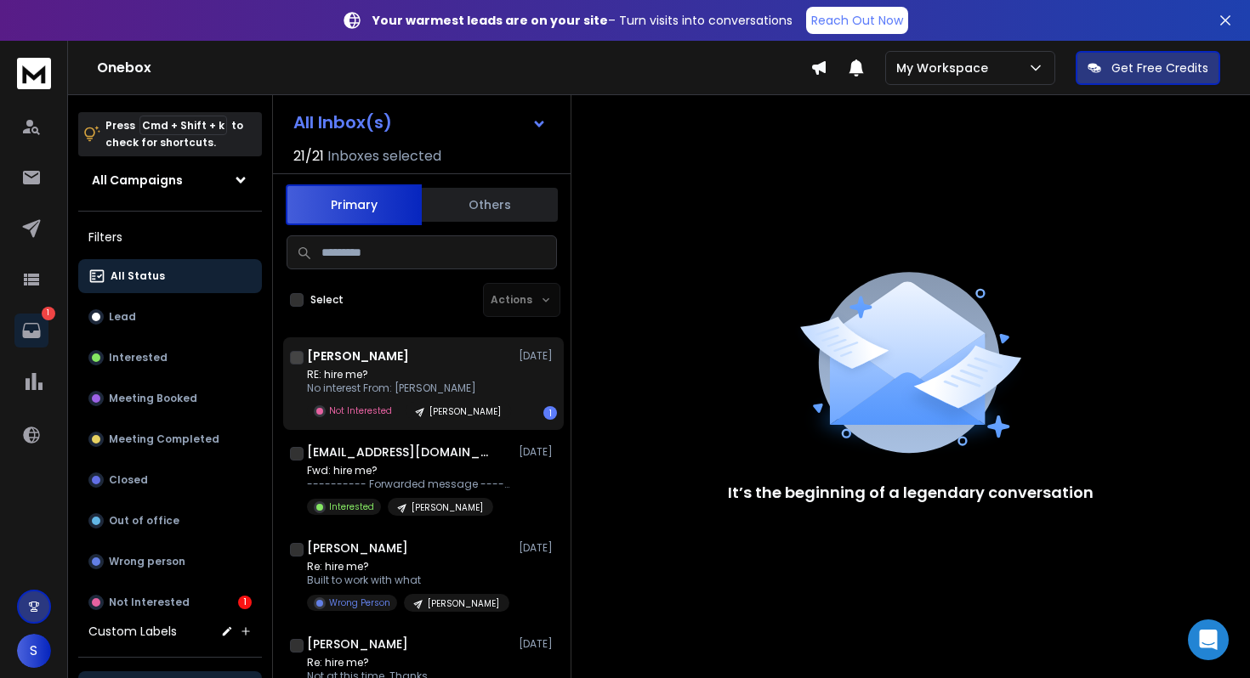
click at [429, 364] on div "[PERSON_NAME] [DATE]" at bounding box center [432, 356] width 250 height 17
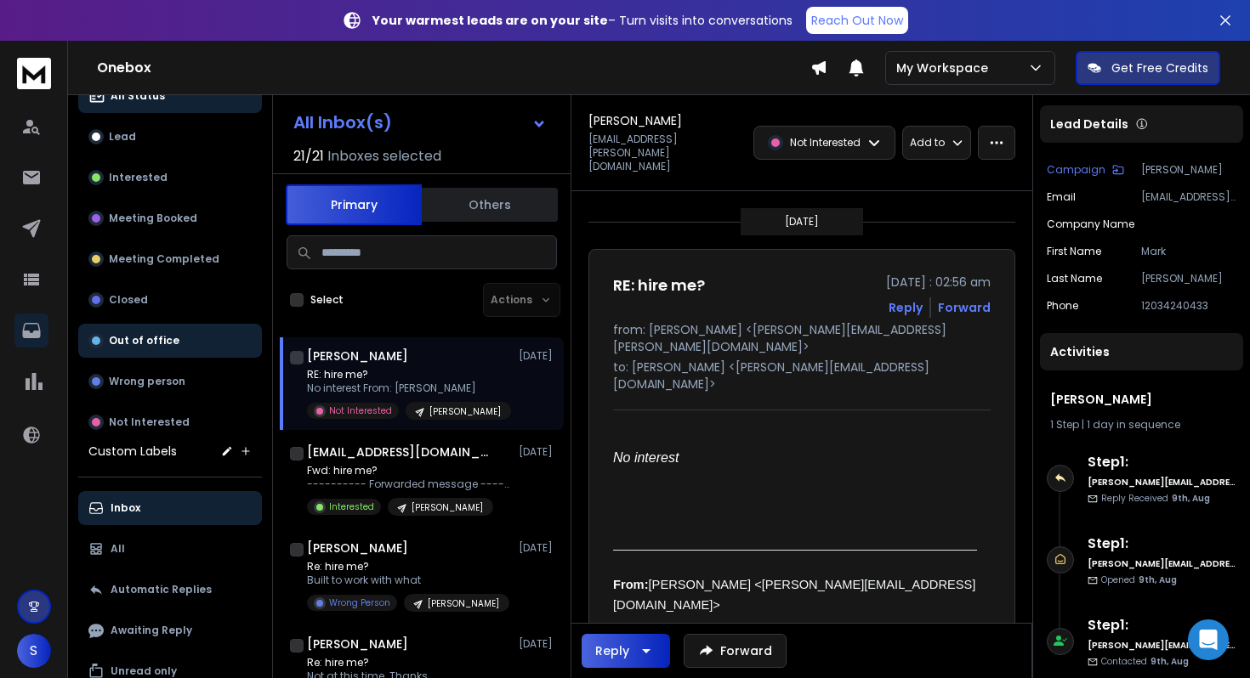
scroll to position [286, 0]
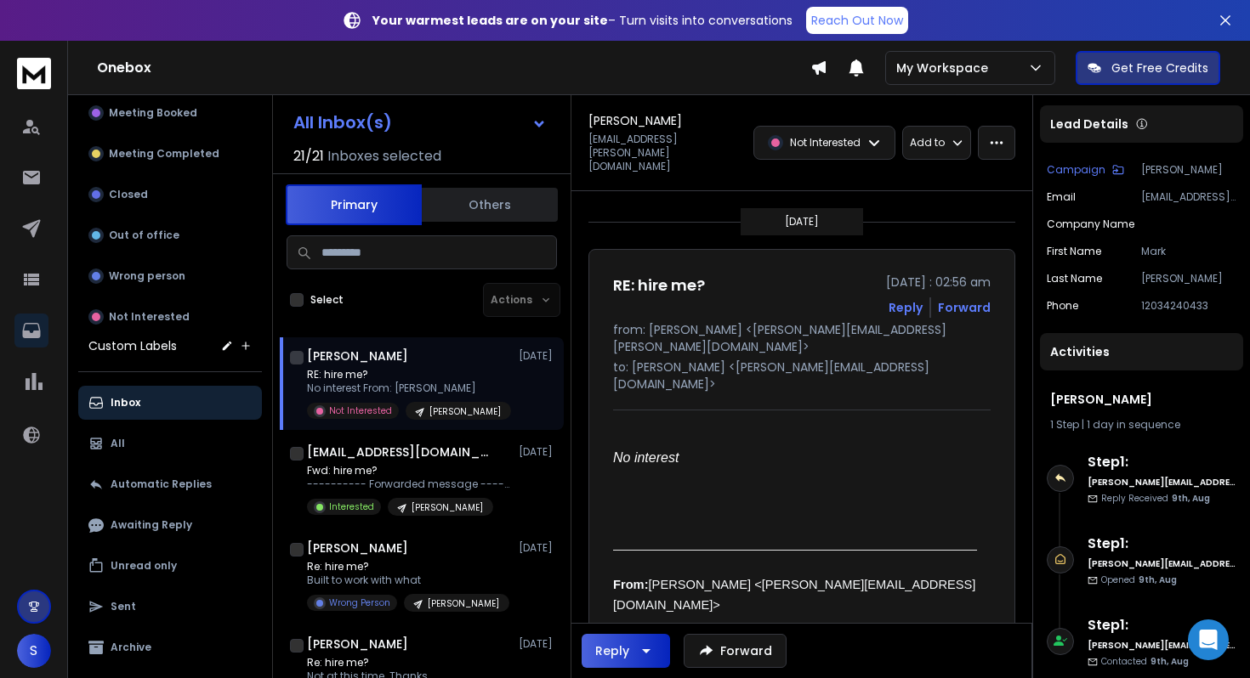
click at [645, 451] on span "No interest" at bounding box center [645, 458] width 65 height 14
click at [648, 451] on span "No interest" at bounding box center [645, 458] width 65 height 14
click at [647, 451] on span "No interest" at bounding box center [645, 458] width 65 height 14
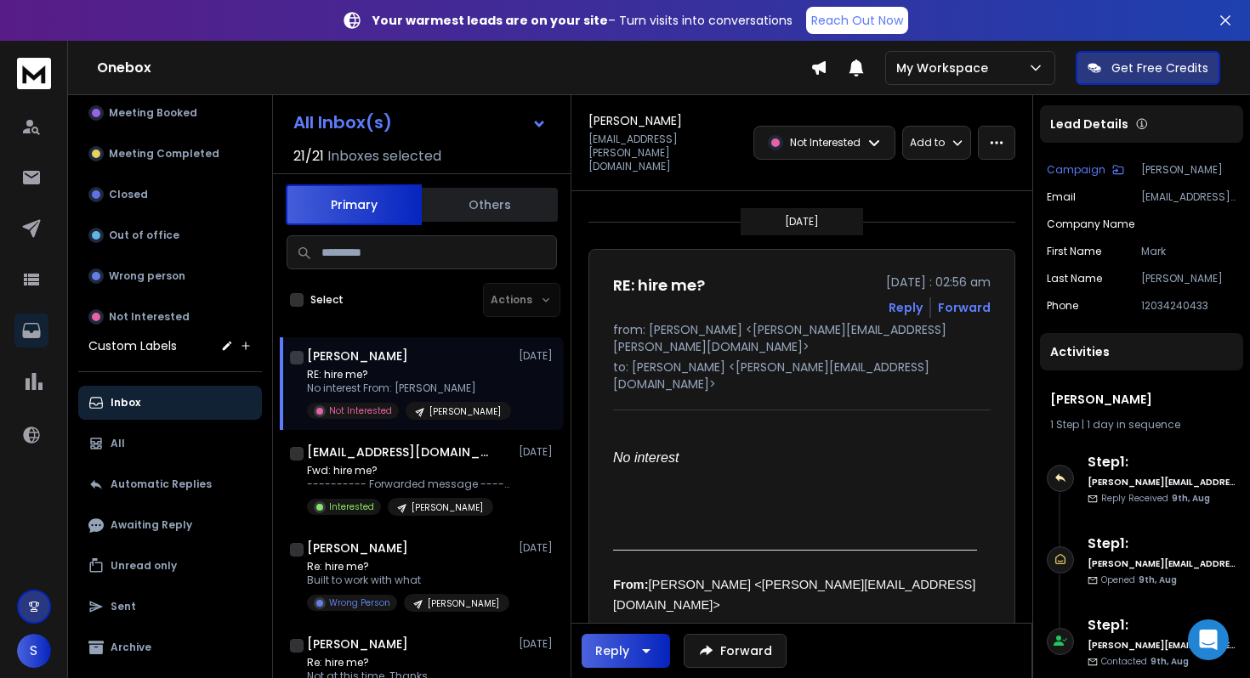
click at [647, 451] on span "No interest" at bounding box center [645, 458] width 65 height 14
click at [855, 70] on icon at bounding box center [855, 67] width 15 height 17
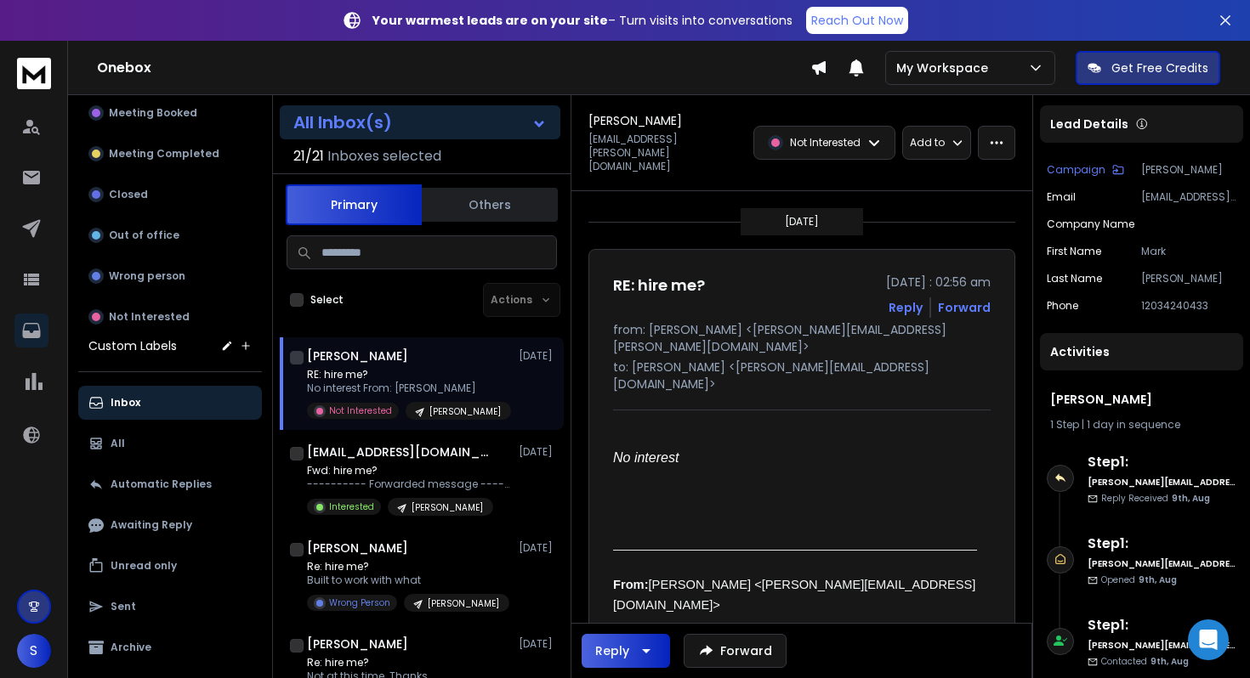
click at [378, 116] on div "All Inbox(s)" at bounding box center [342, 122] width 99 height 17
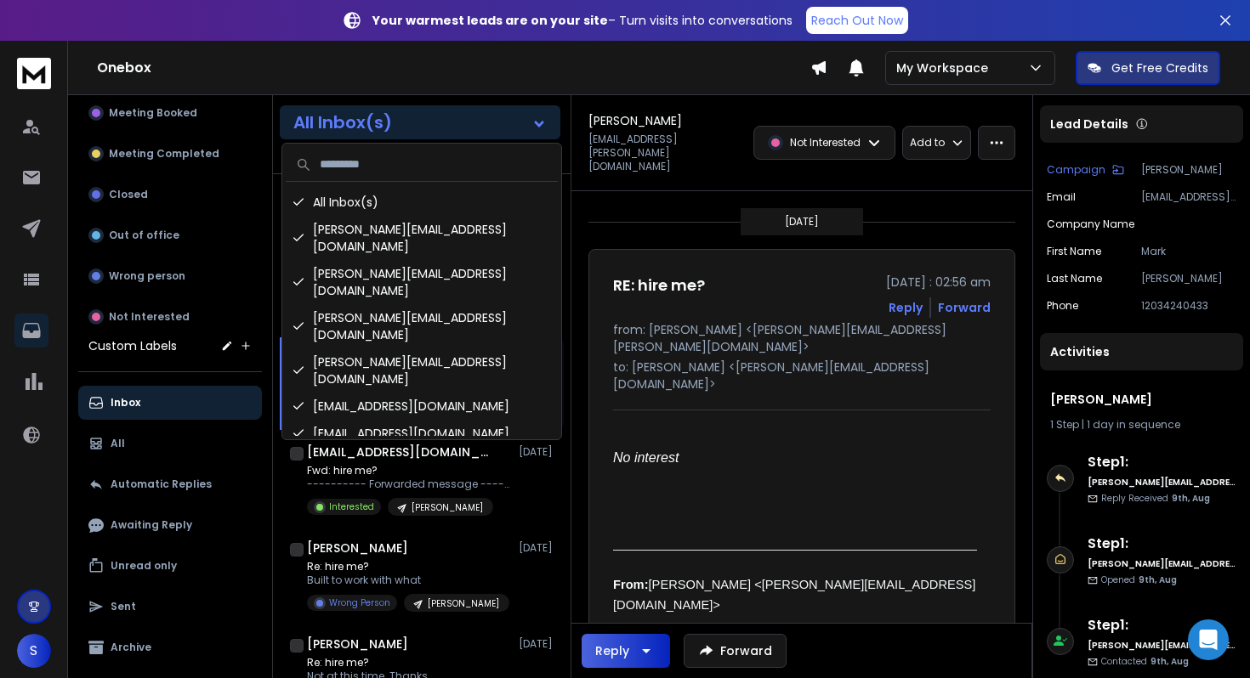
click at [378, 116] on div "All Inbox(s)" at bounding box center [342, 122] width 99 height 17
click at [234, 55] on div "Onebox My Workspace Get Free Credits" at bounding box center [625, 68] width 1250 height 54
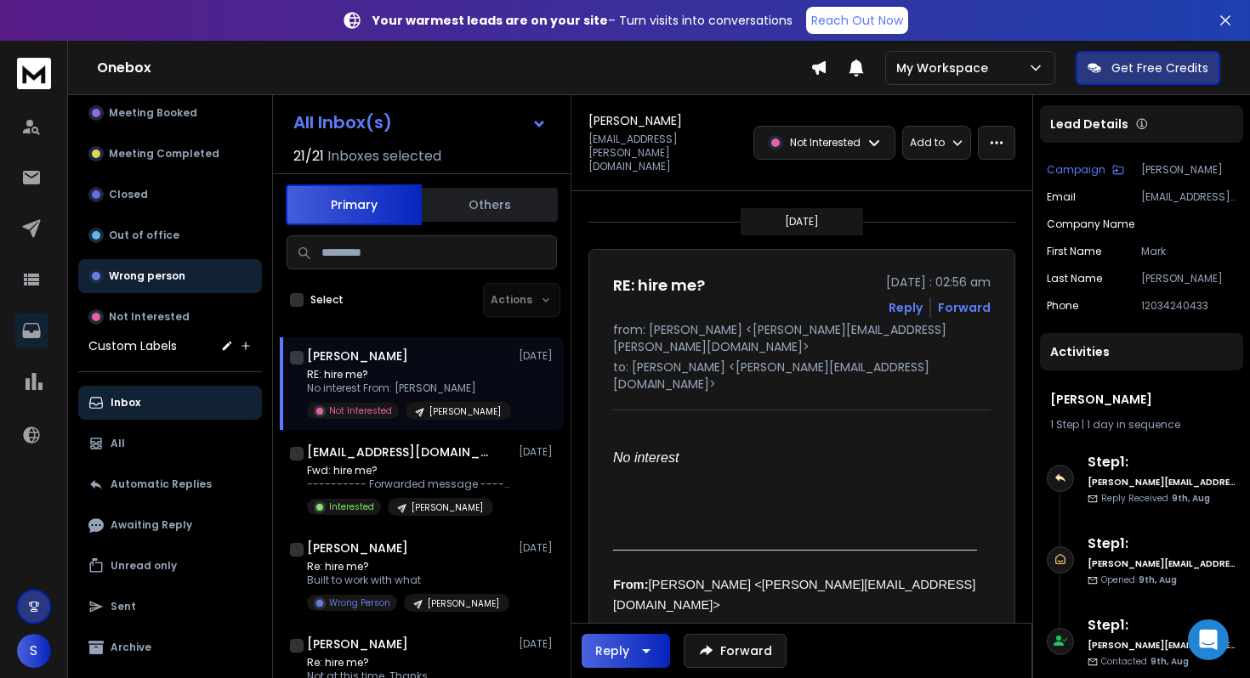
scroll to position [0, 0]
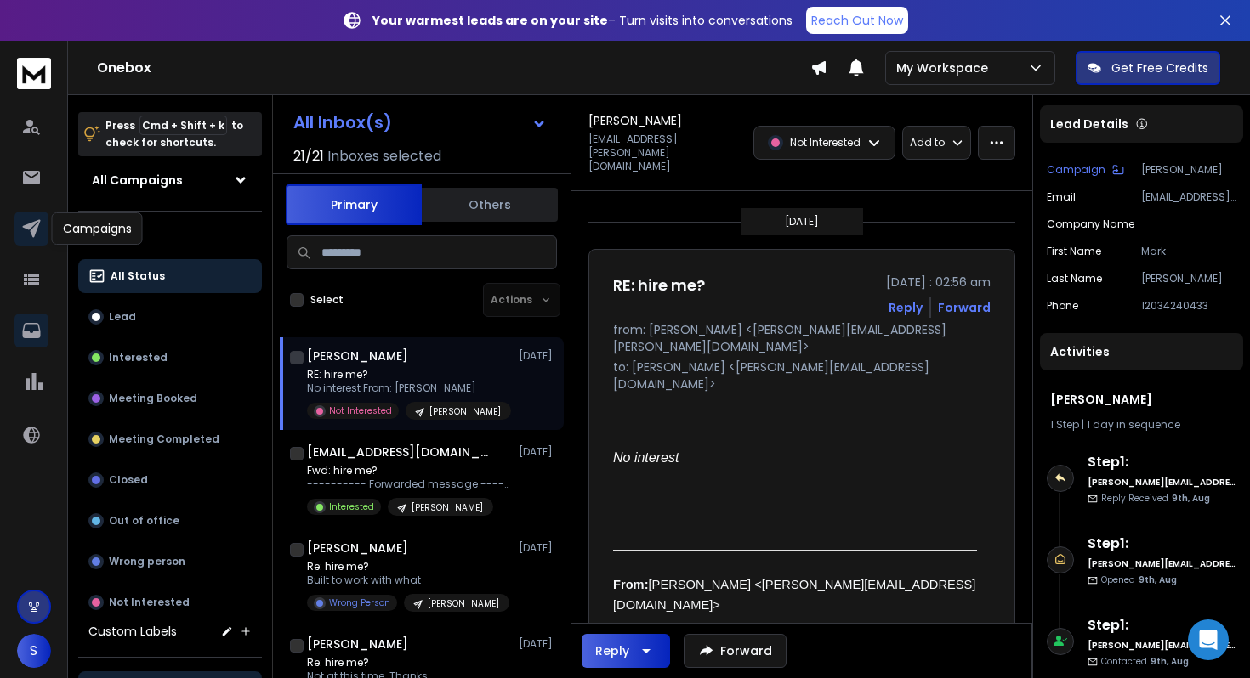
click at [35, 224] on icon at bounding box center [31, 228] width 20 height 20
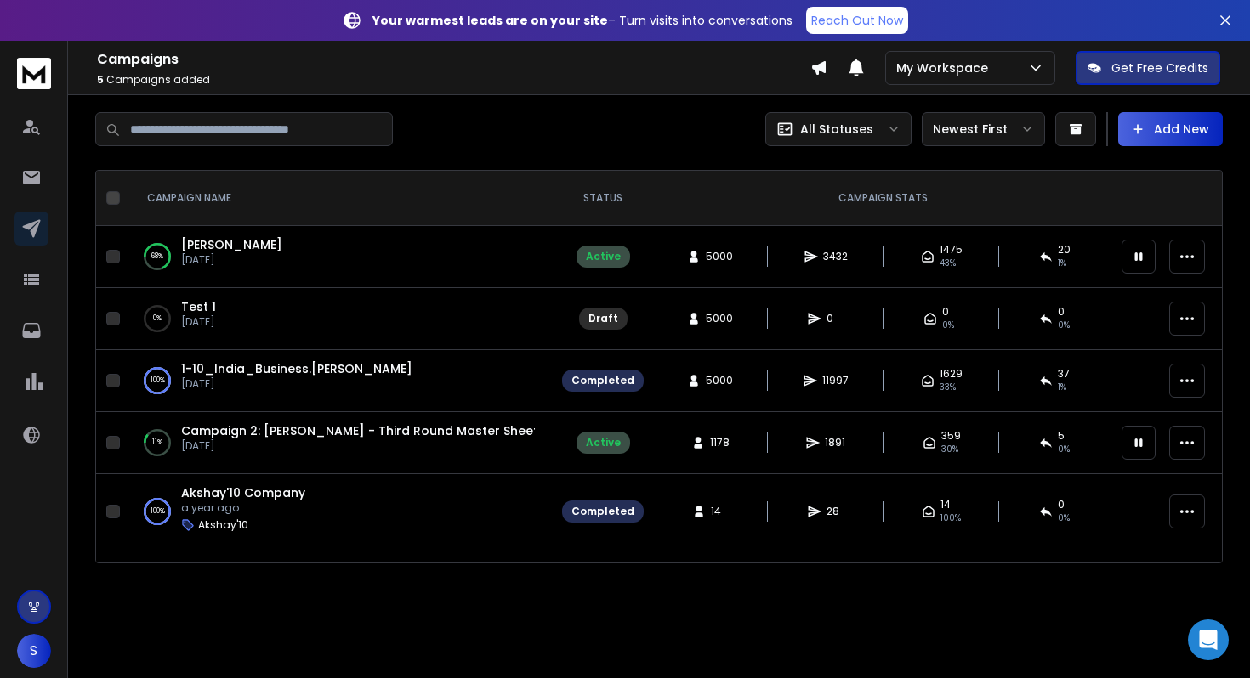
drag, startPoint x: 179, startPoint y: 243, endPoint x: 330, endPoint y: 419, distance: 232.1
click at [328, 411] on tbody "68 % [PERSON_NAME] [DATE] Active 5000 3432 1475 43 % 20 1 % 0 % Test 1 [DATE] D…" at bounding box center [659, 388] width 1126 height 324
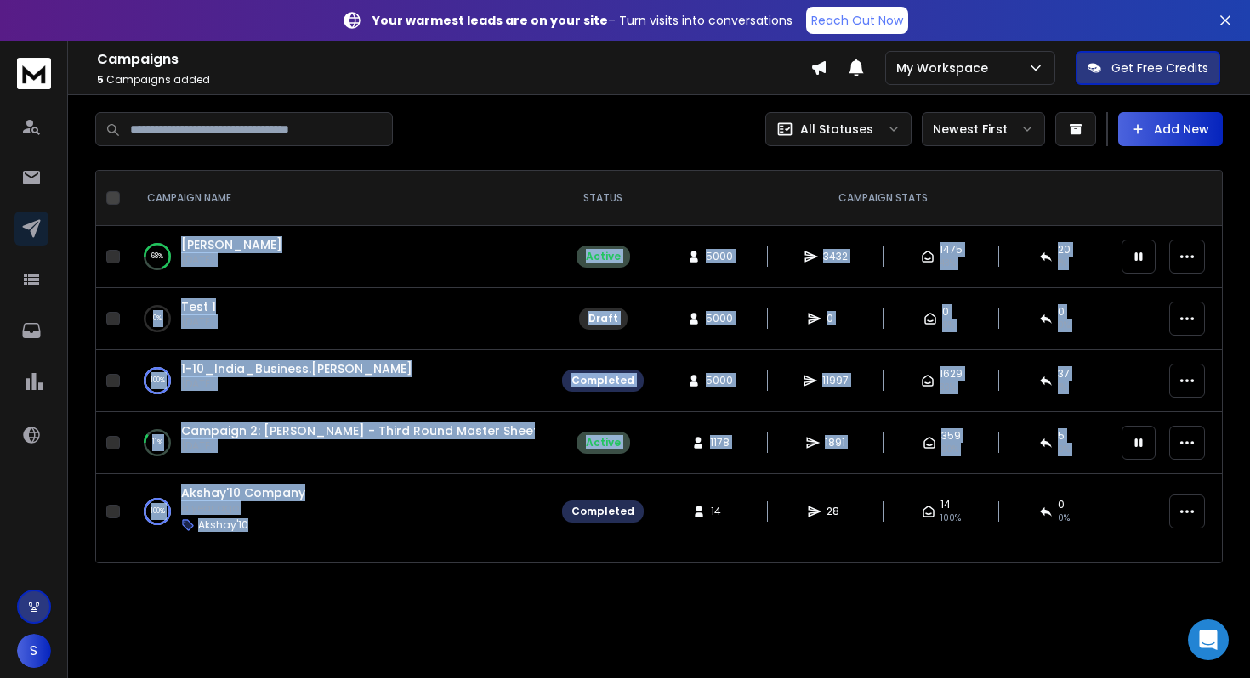
drag, startPoint x: 264, startPoint y: 525, endPoint x: 188, endPoint y: 234, distance: 300.4
click at [189, 234] on tbody "68 % [PERSON_NAME] [DATE] Active 5000 3432 1475 43 % 20 1 % 0 % Test 1 [DATE] D…" at bounding box center [659, 388] width 1126 height 324
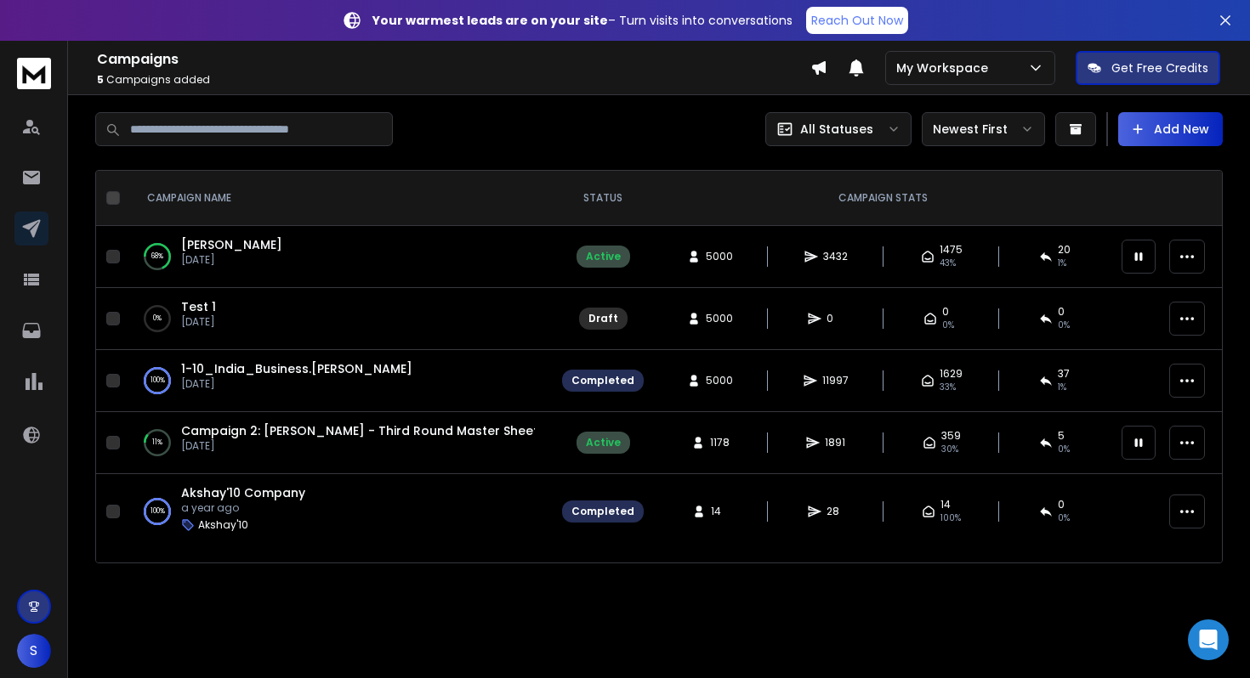
click at [174, 196] on th "CAMPAIGN NAME" at bounding box center [339, 198] width 425 height 55
click at [180, 201] on th "CAMPAIGN NAME" at bounding box center [339, 198] width 425 height 55
click at [200, 197] on th "CAMPAIGN NAME" at bounding box center [339, 198] width 425 height 55
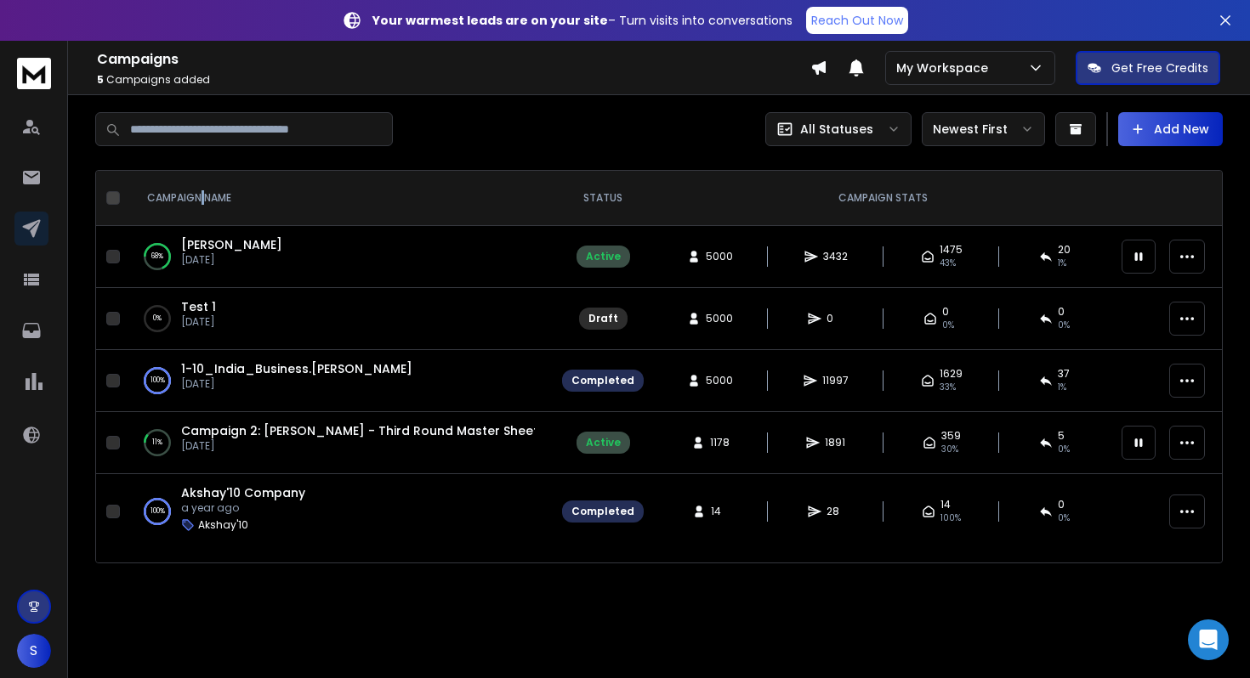
click at [200, 197] on th "CAMPAIGN NAME" at bounding box center [339, 198] width 425 height 55
click at [34, 82] on img at bounding box center [34, 73] width 34 height 31
